Goal: Information Seeking & Learning: Check status

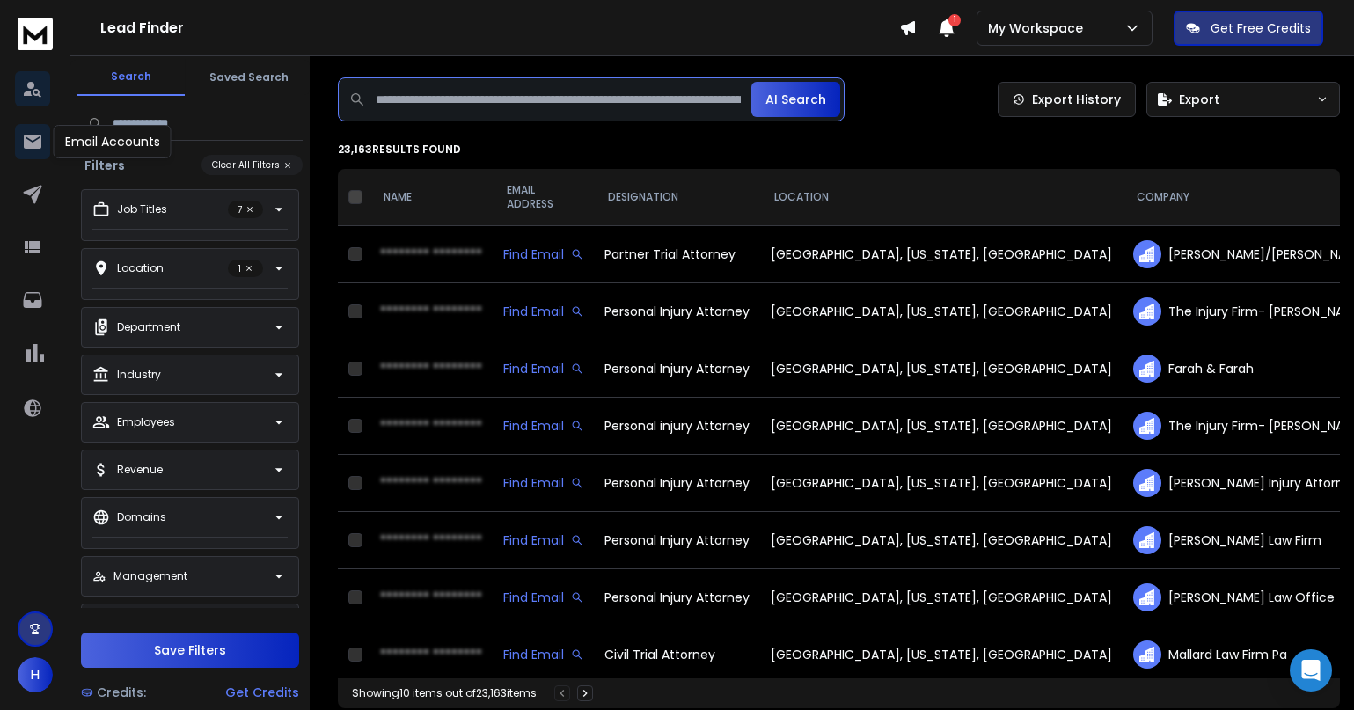
click at [33, 138] on icon at bounding box center [33, 142] width 18 height 14
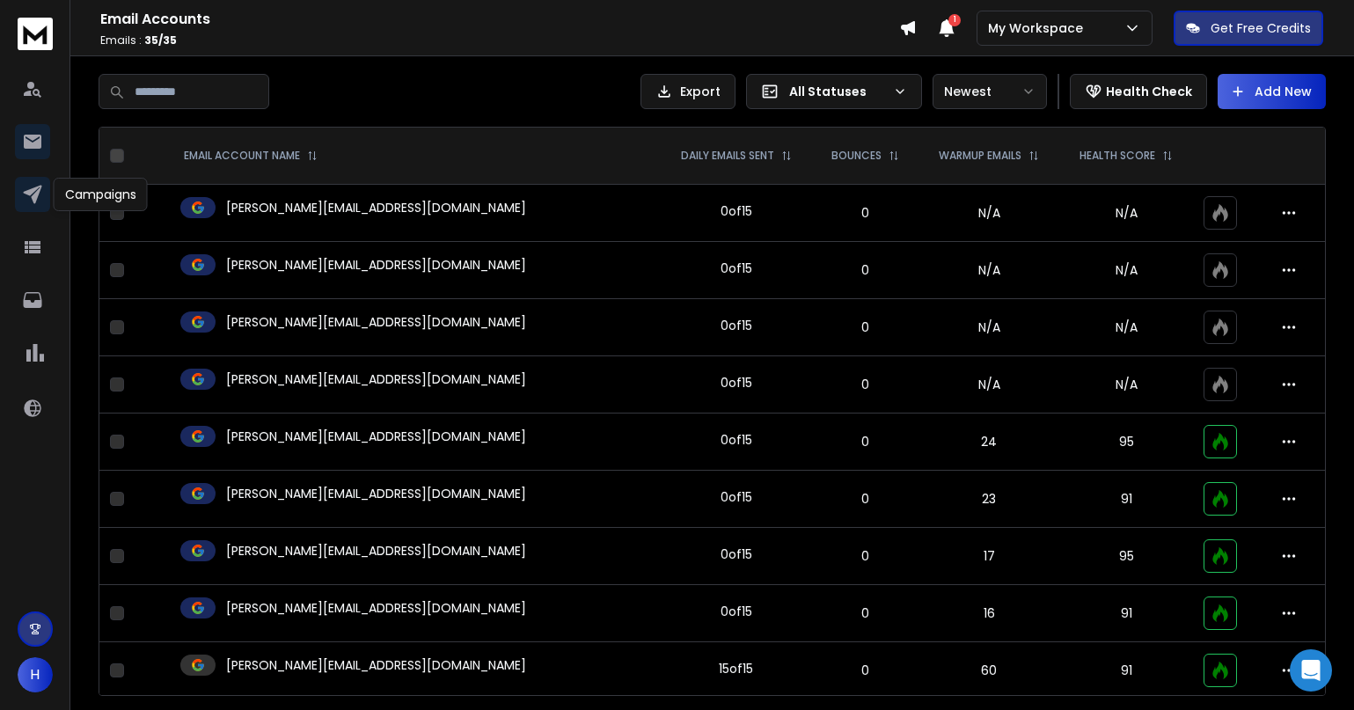
click at [33, 196] on icon at bounding box center [32, 194] width 18 height 18
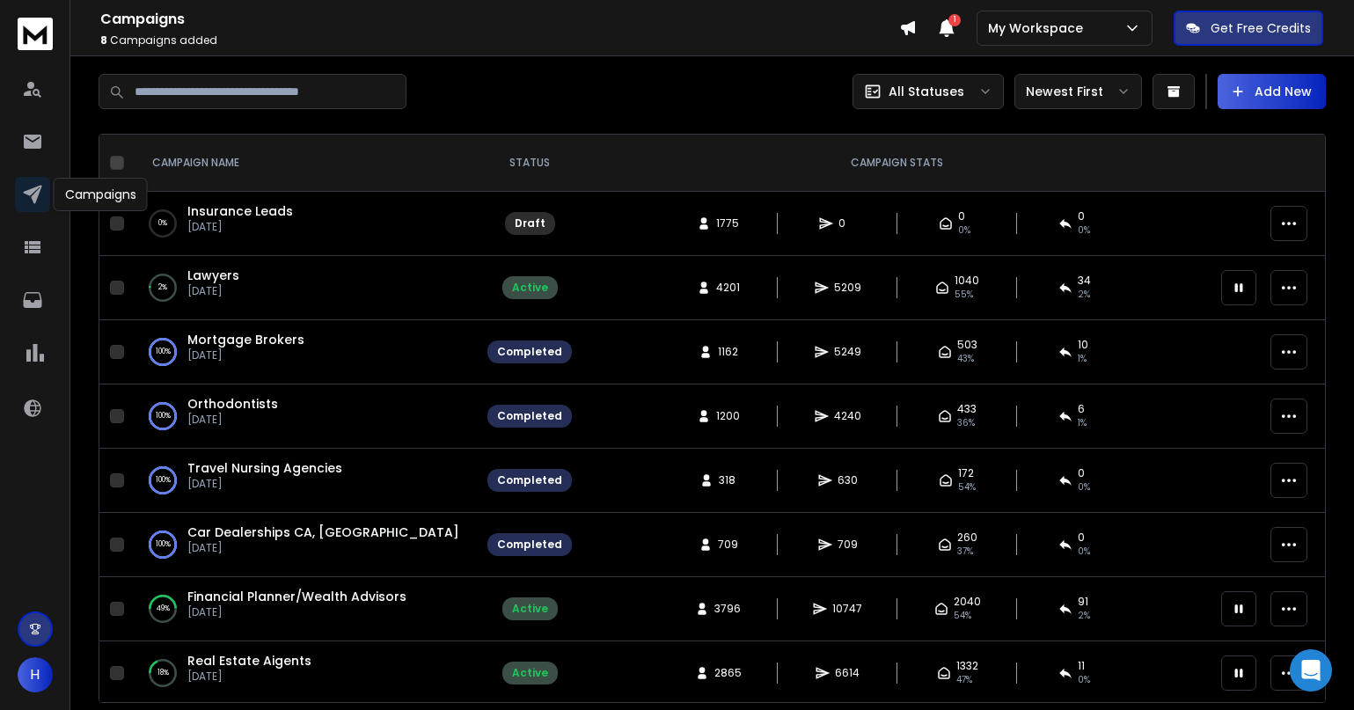
click at [30, 194] on icon at bounding box center [32, 194] width 21 height 21
click at [225, 271] on span "Lawyers" at bounding box center [213, 276] width 52 height 18
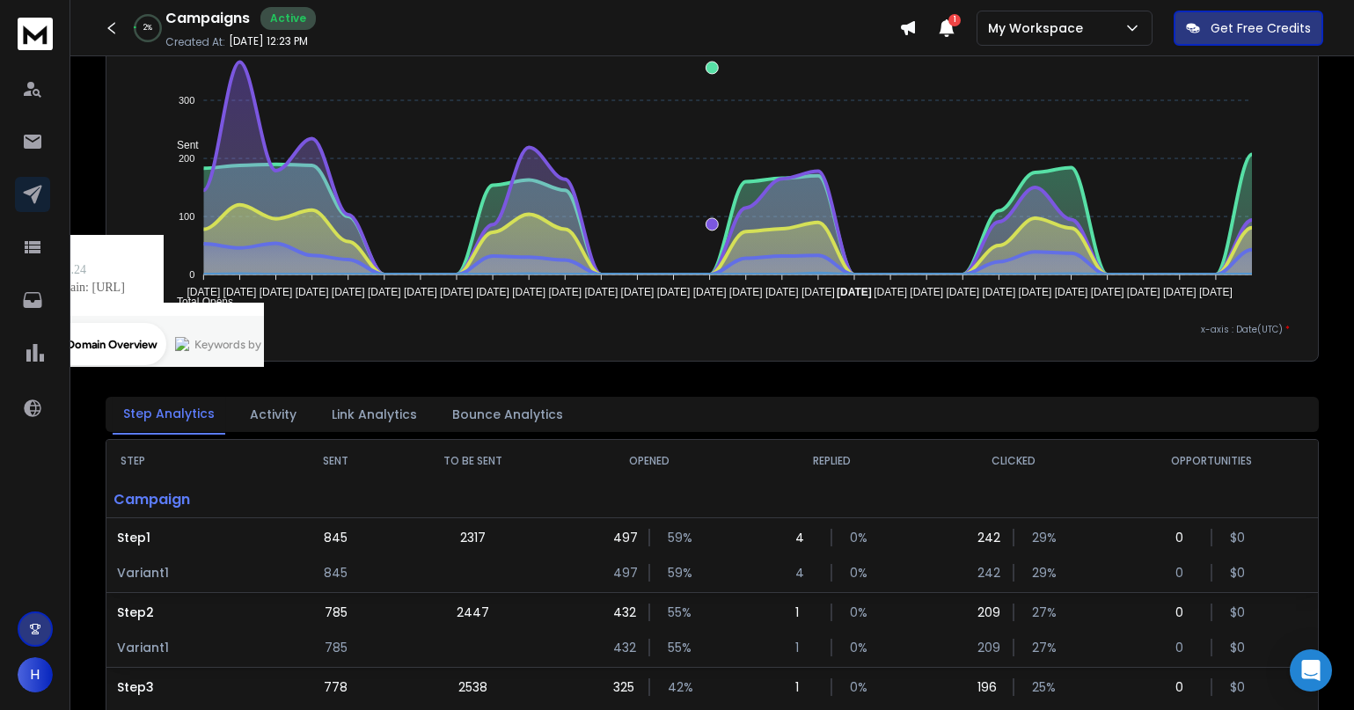
scroll to position [513, 0]
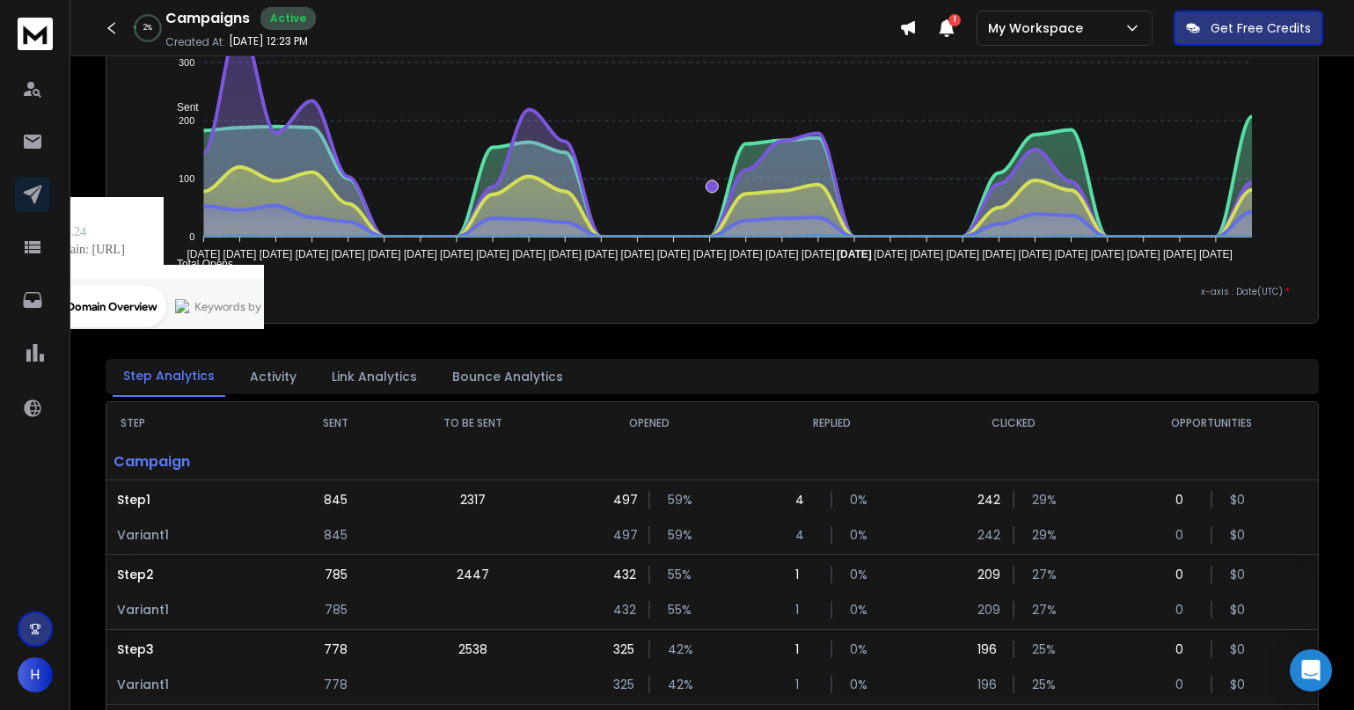
click at [275, 375] on button "Activity" at bounding box center [273, 376] width 68 height 39
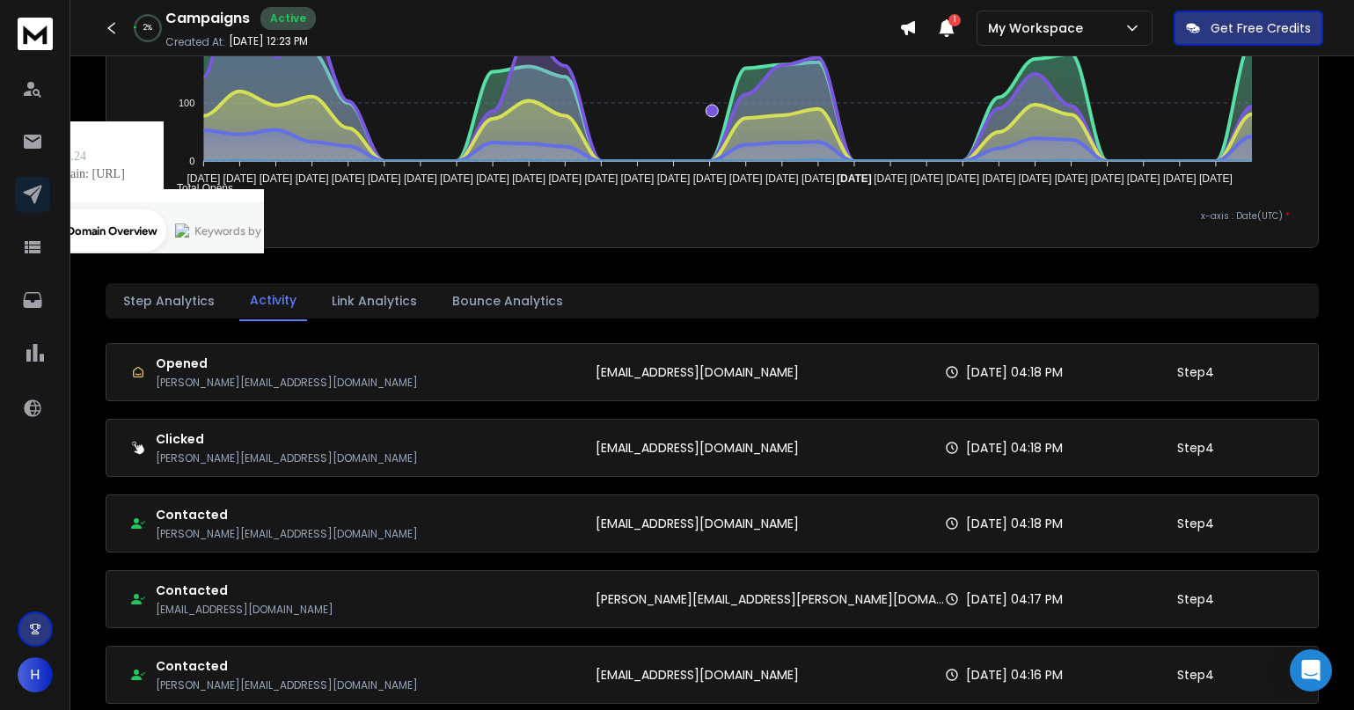
scroll to position [599, 0]
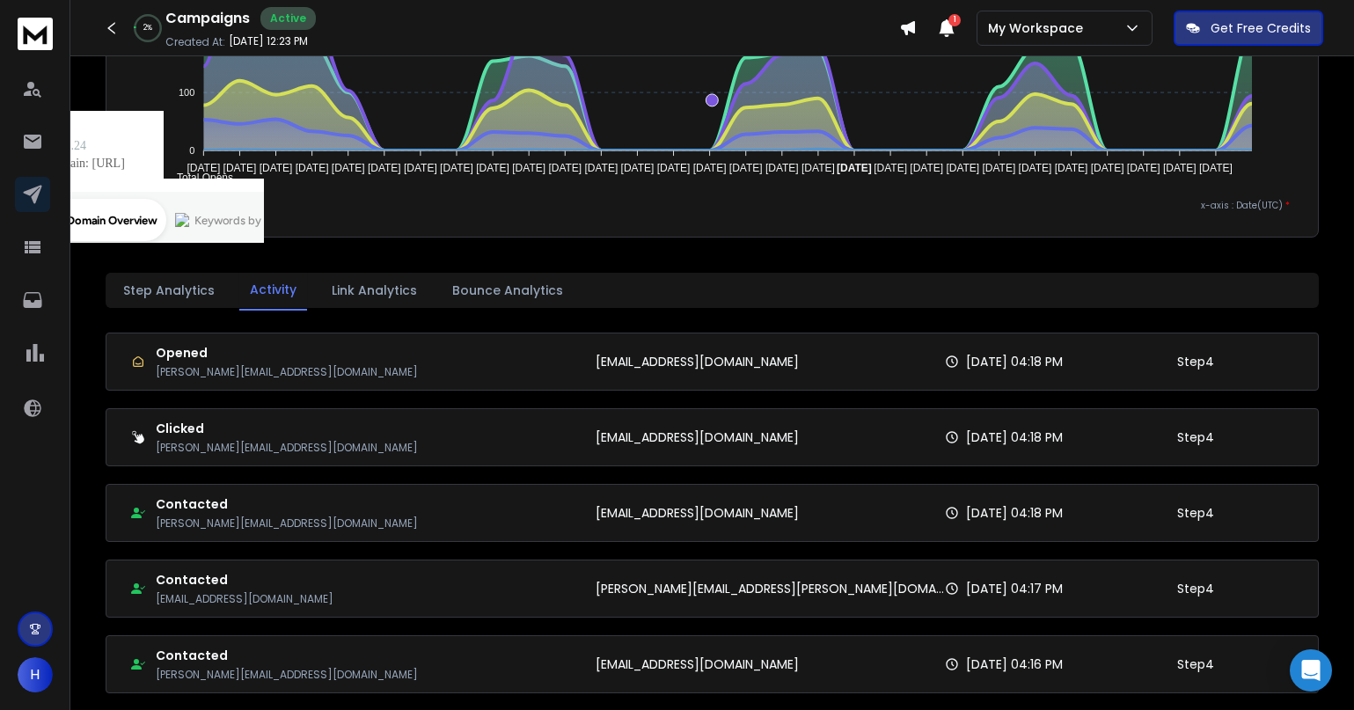
click at [388, 434] on div "Clicked [PERSON_NAME][EMAIL_ADDRESS][DOMAIN_NAME]" at bounding box center [363, 437] width 464 height 35
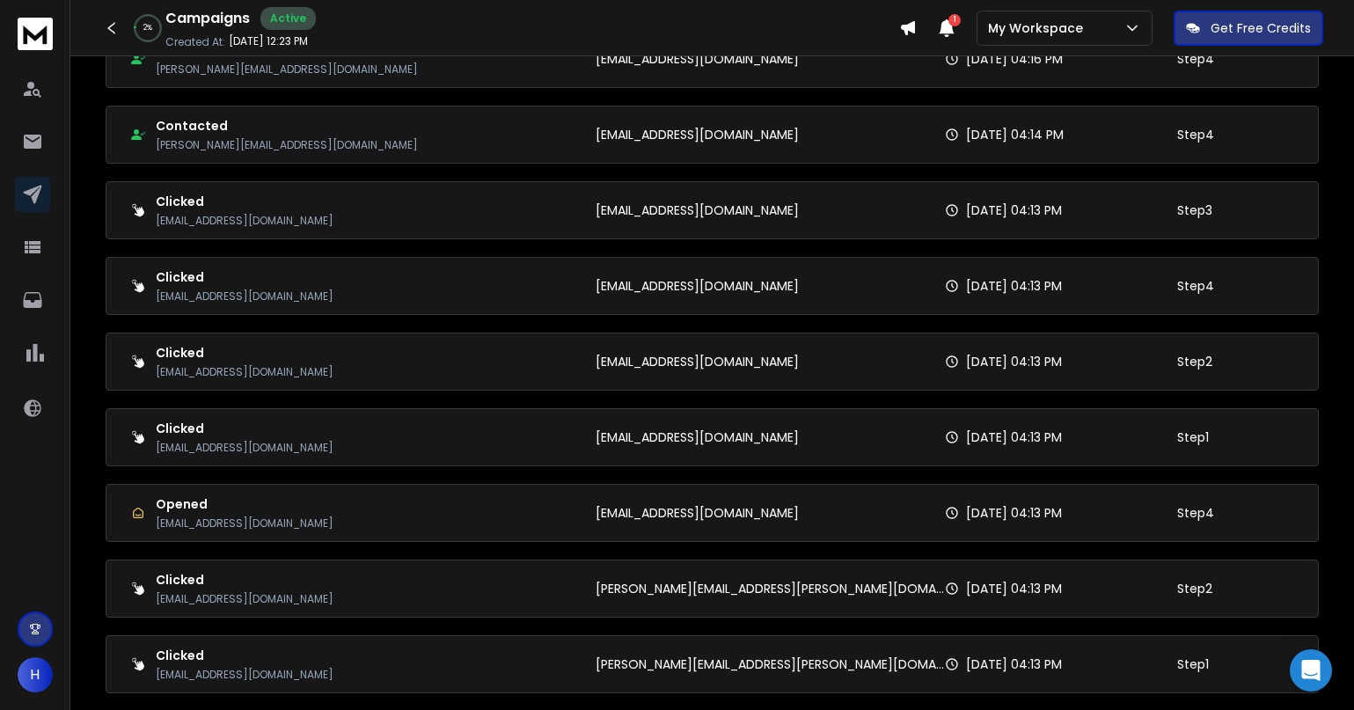
scroll to position [1208, 0]
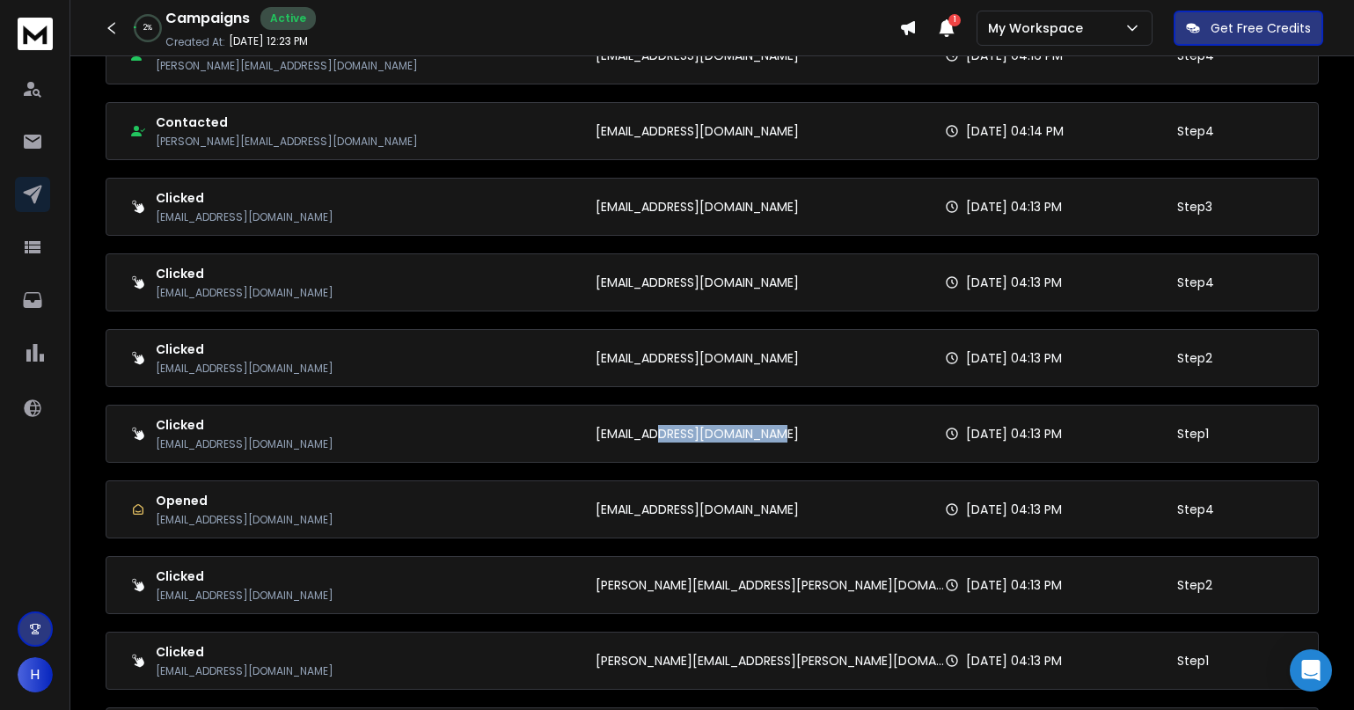
drag, startPoint x: 668, startPoint y: 434, endPoint x: 800, endPoint y: 430, distance: 132.0
click at [800, 431] on div "[EMAIL_ADDRESS][DOMAIN_NAME]" at bounding box center [769, 434] width 348 height 18
